Goal: Find contact information: Find contact information

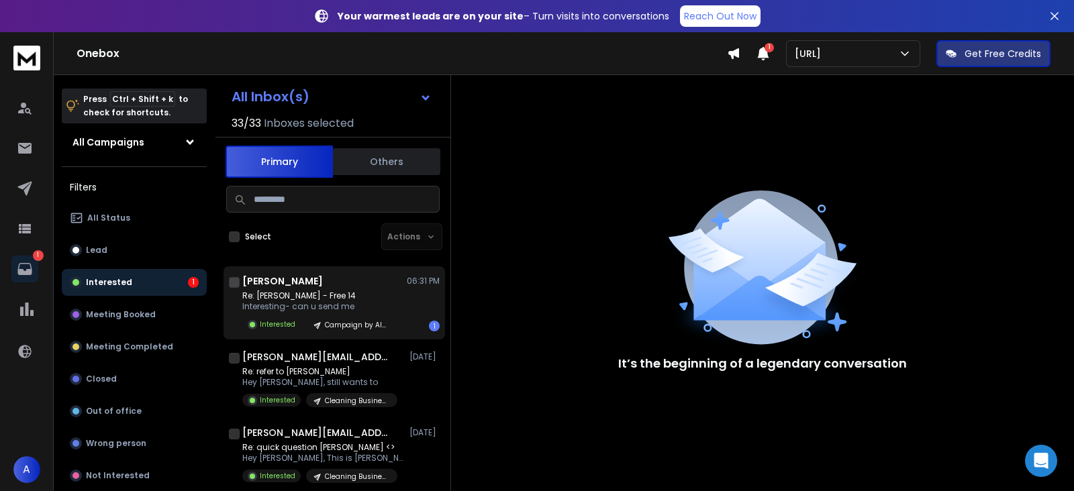
click at [342, 286] on div "Bruce Sorenson 06:31 PM" at bounding box center [340, 280] width 197 height 13
click at [337, 291] on p "Re: Bruce - Free 14" at bounding box center [319, 296] width 155 height 11
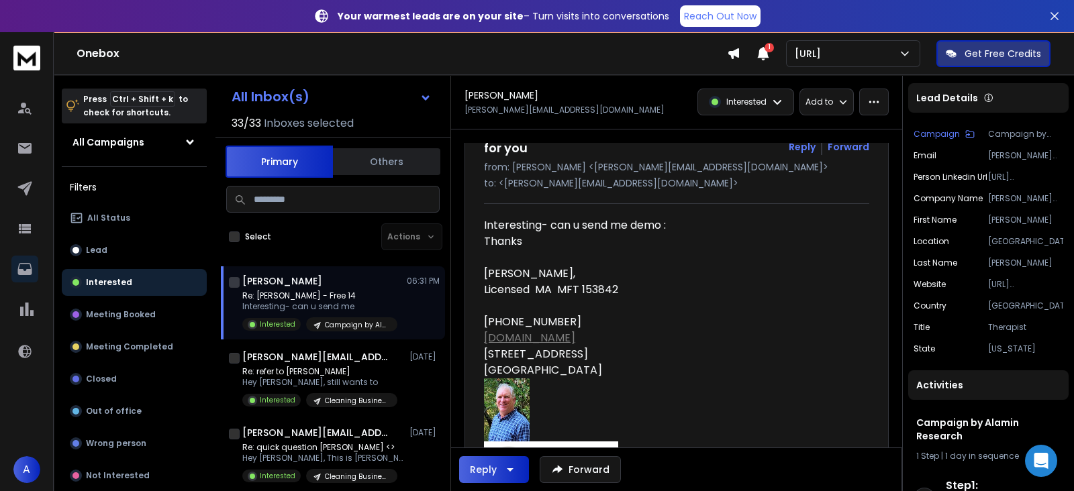
scroll to position [83, 0]
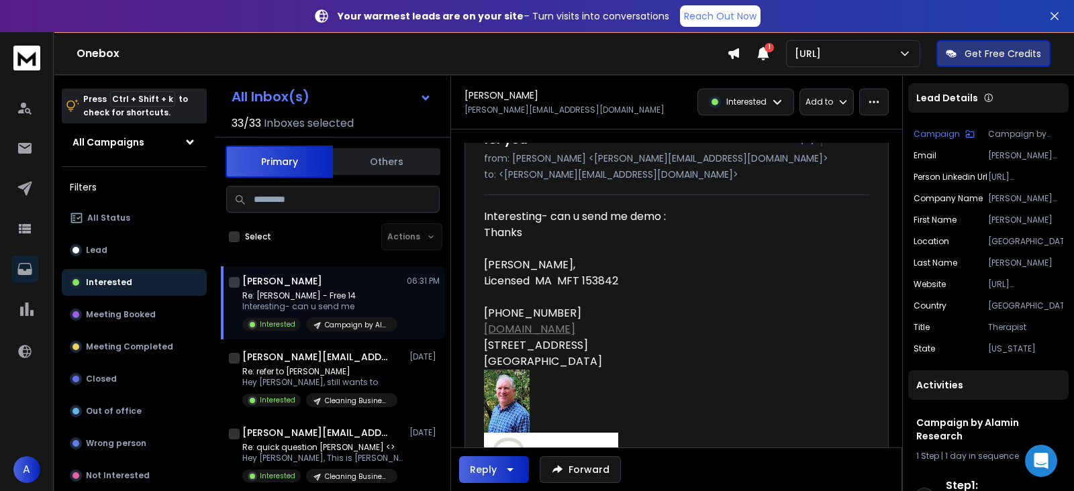
click at [575, 330] on link "www.brucesorensontherapy.com" at bounding box center [529, 328] width 91 height 15
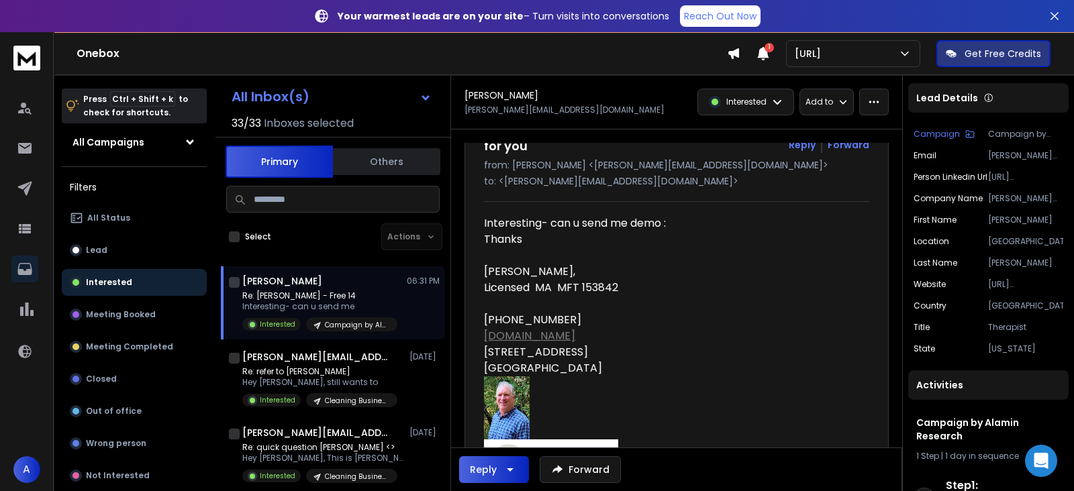
scroll to position [78, 0]
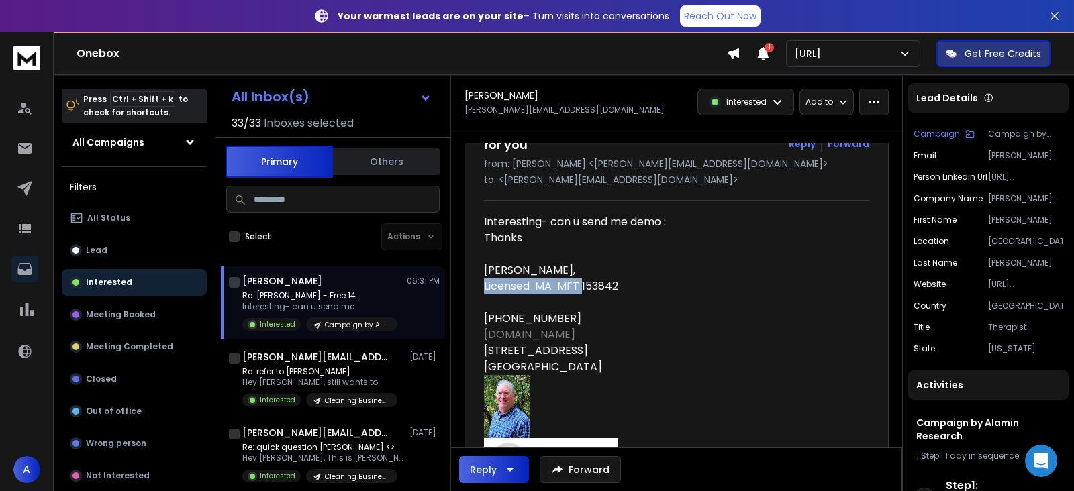
drag, startPoint x: 580, startPoint y: 285, endPoint x: 473, endPoint y: 286, distance: 107.4
copy div "Licensed MA MFT"
